Goal: Information Seeking & Learning: Check status

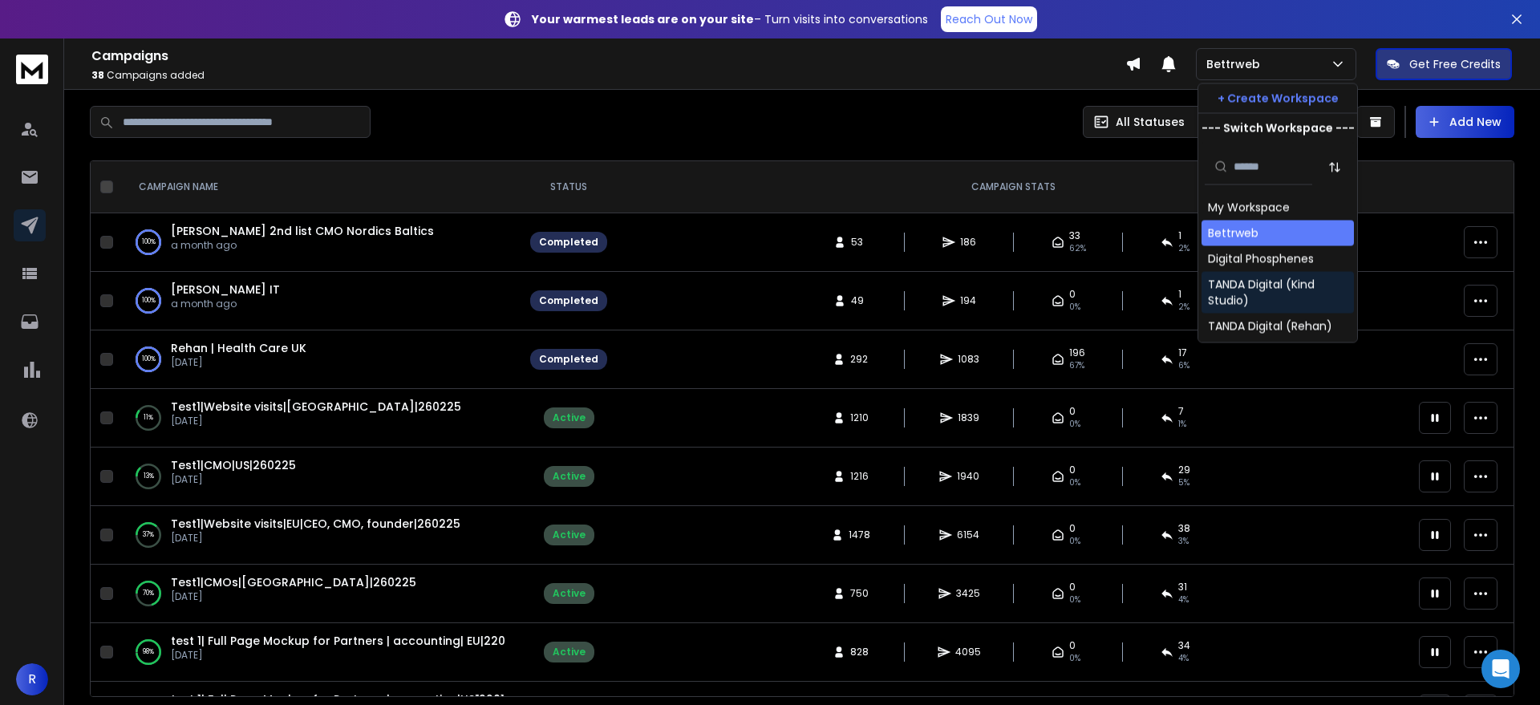
click at [1276, 292] on div "TANDA Digital (Kind Studio)" at bounding box center [1278, 293] width 140 height 32
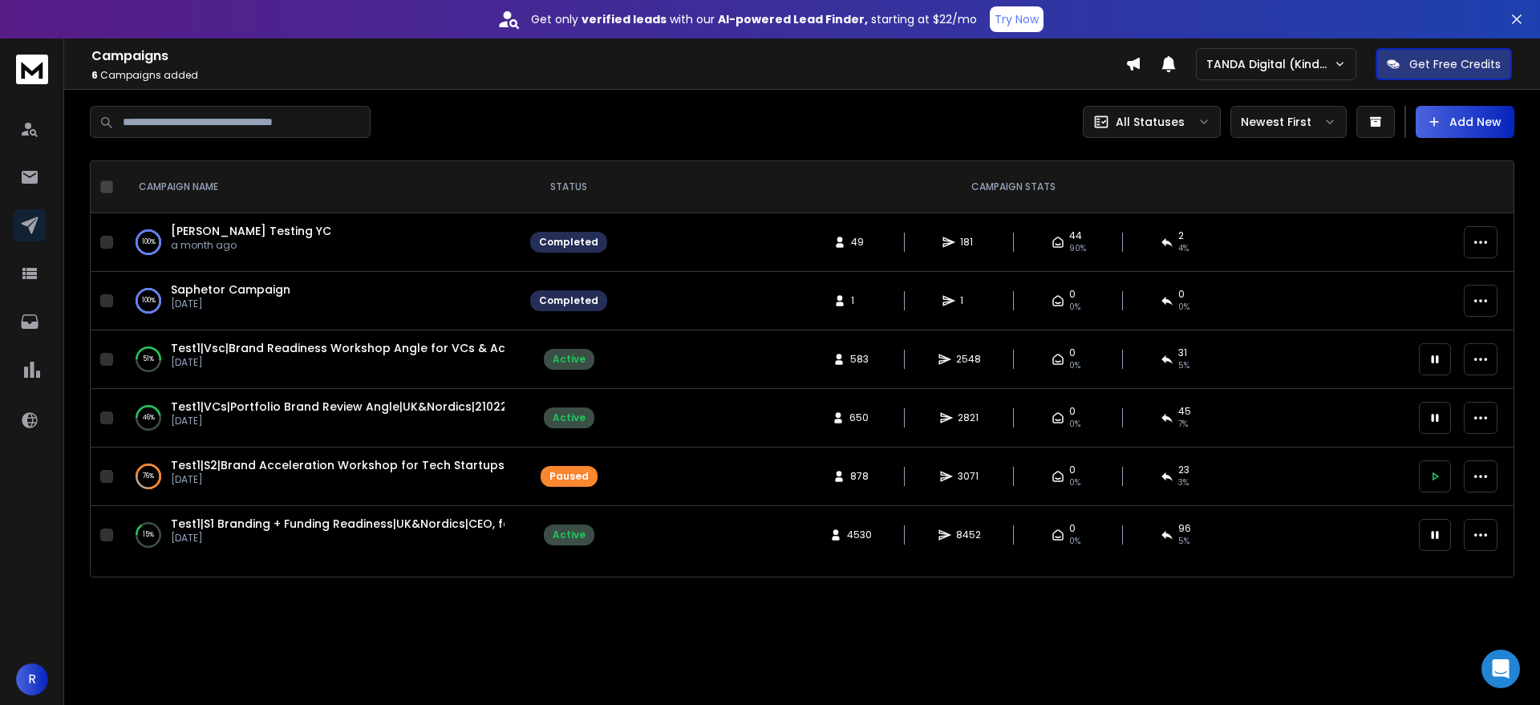
click at [371, 425] on p "[DATE]" at bounding box center [338, 421] width 334 height 13
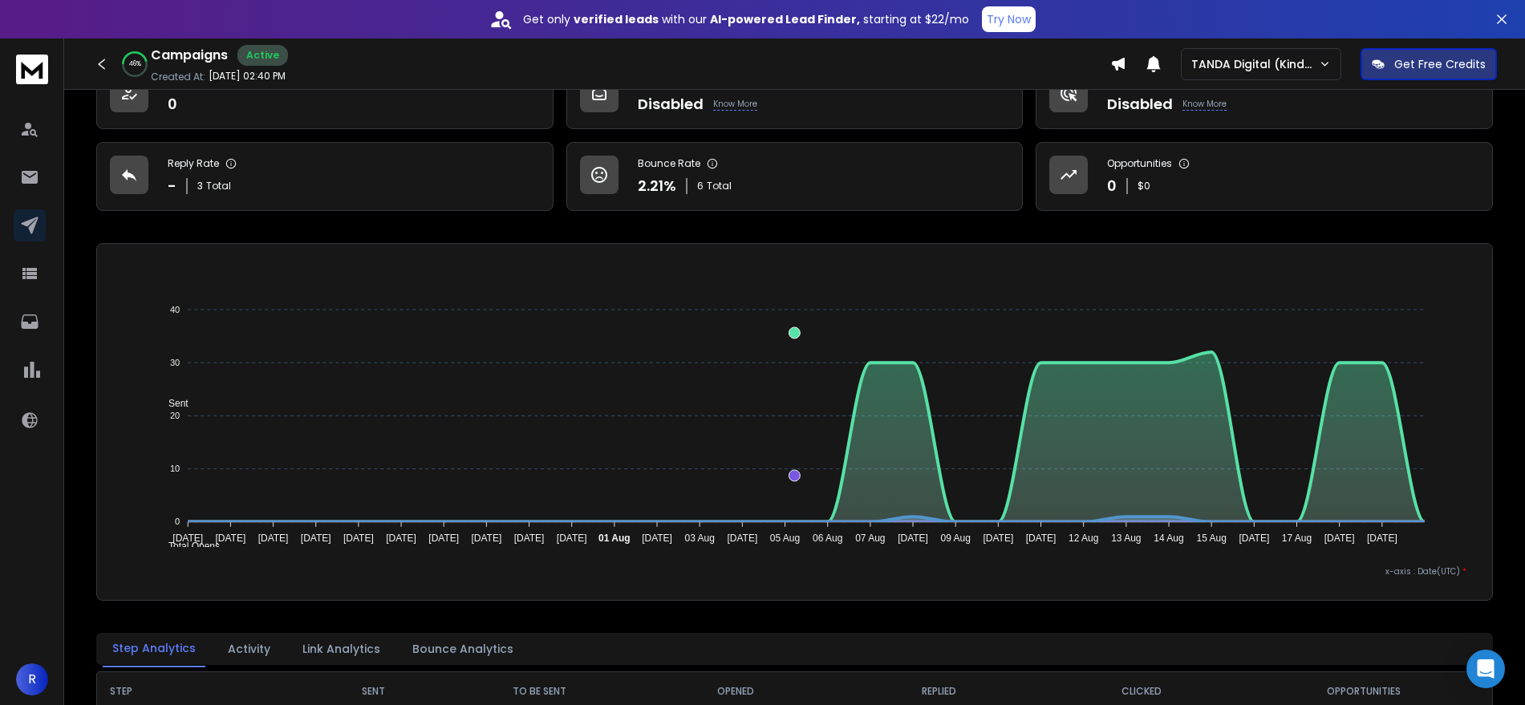
scroll to position [335, 0]
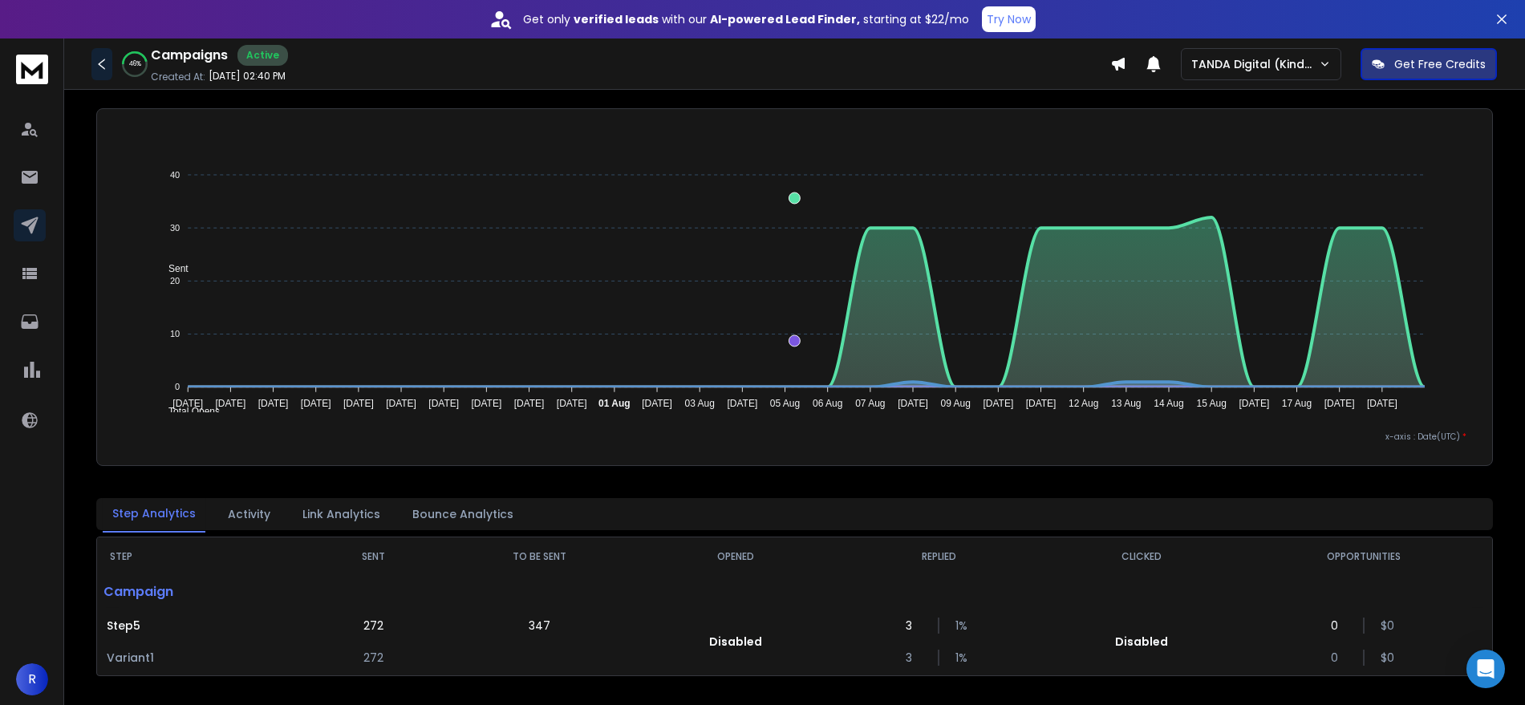
click at [103, 63] on icon at bounding box center [102, 64] width 14 height 14
